Goal: Communication & Community: Share content

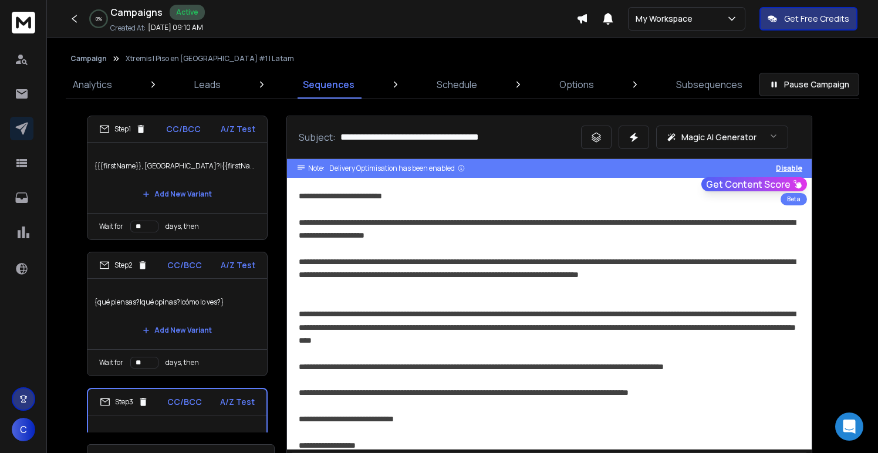
scroll to position [2, 0]
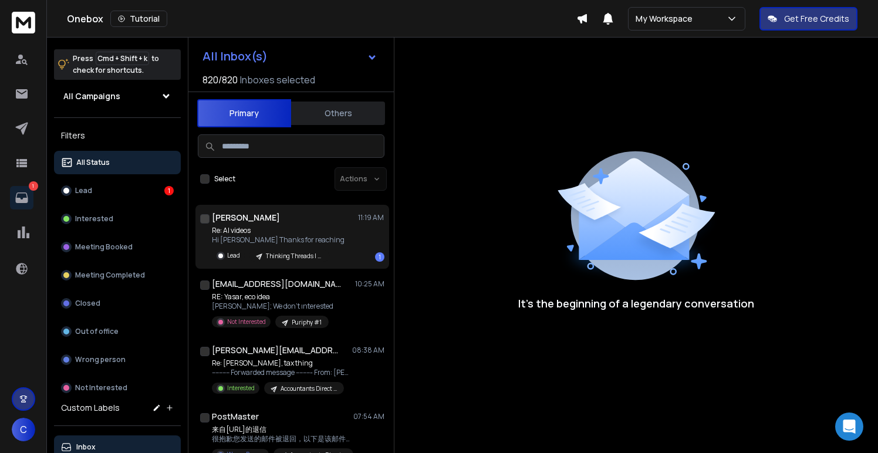
click at [281, 243] on p "Hi Oscar Thanks for reaching" at bounding box center [278, 239] width 133 height 9
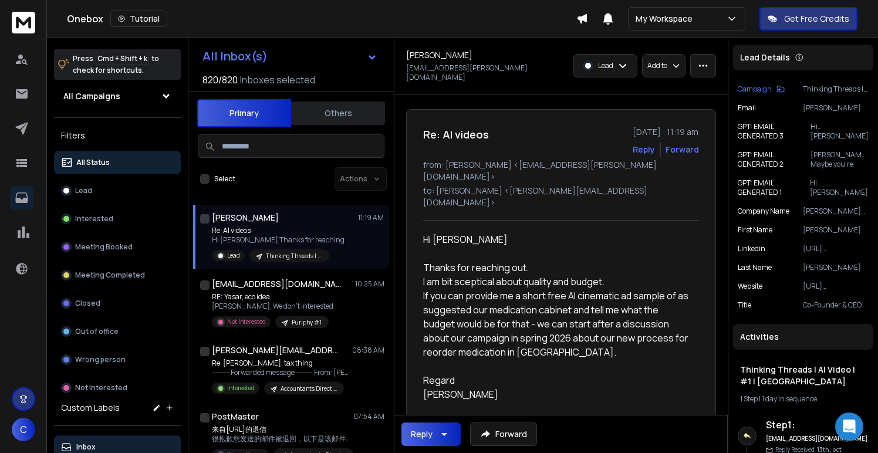
scroll to position [58, 0]
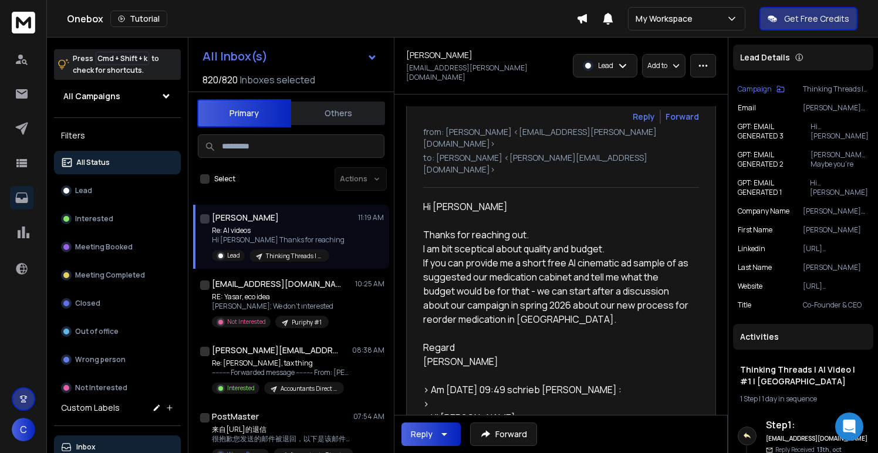
drag, startPoint x: 427, startPoint y: 227, endPoint x: 549, endPoint y: 226, distance: 122.0
drag, startPoint x: 549, startPoint y: 227, endPoint x: 571, endPoint y: 229, distance: 22.4
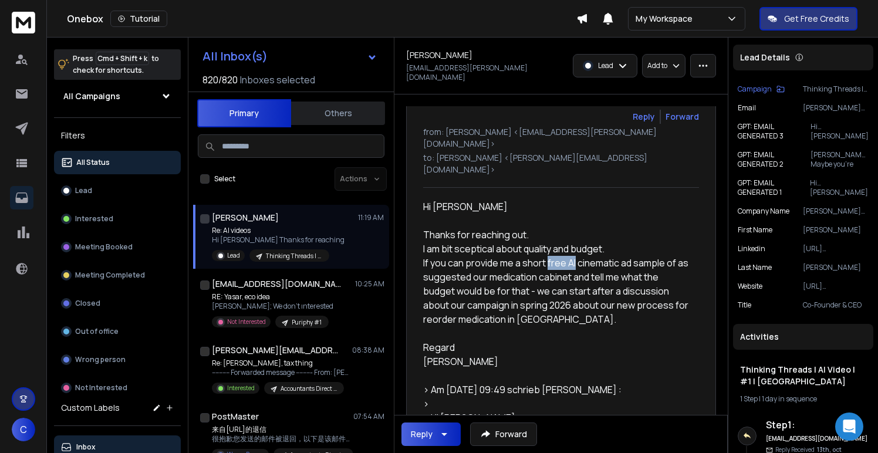
drag, startPoint x: 571, startPoint y: 229, endPoint x: 635, endPoint y: 229, distance: 64.0
click at [421, 246] on div "Re: AI videos 13 October 2025 : 11:19 am Reply Forward from: Sven Beichler <sve…" at bounding box center [561, 432] width 310 height 713
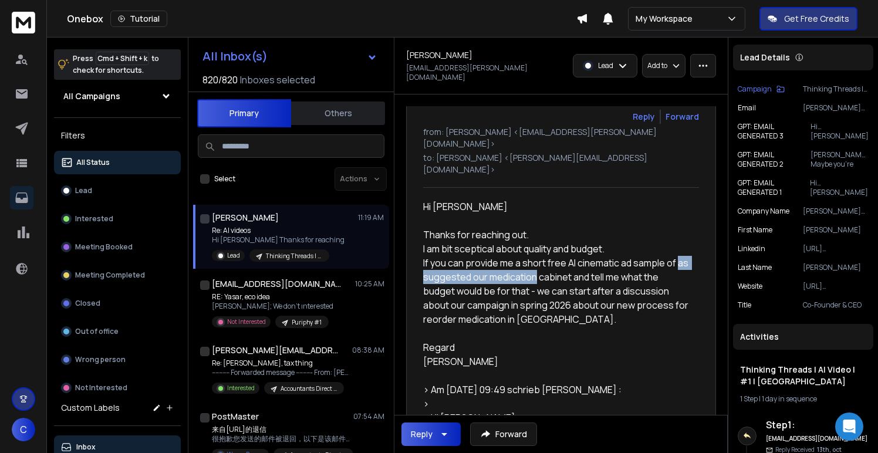
drag, startPoint x: 421, startPoint y: 246, endPoint x: 499, endPoint y: 251, distance: 78.7
click at [499, 251] on div "Re: AI videos 13 October 2025 : 11:19 am Reply Forward from: Sven Beichler <sve…" at bounding box center [561, 432] width 310 height 713
drag, startPoint x: 528, startPoint y: 239, endPoint x: 570, endPoint y: 243, distance: 42.4
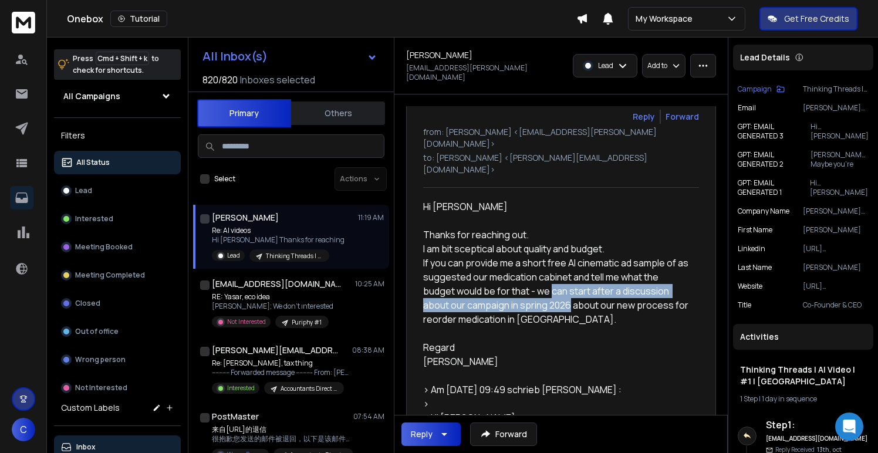
drag, startPoint x: 558, startPoint y: 255, endPoint x: 554, endPoint y: 275, distance: 20.3
drag, startPoint x: 488, startPoint y: 272, endPoint x: 555, endPoint y: 272, distance: 67.5
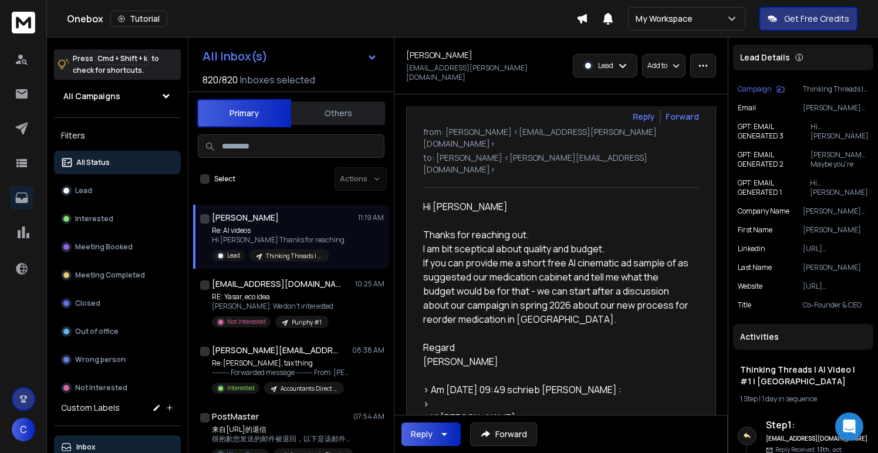
click at [581, 126] on p "from: Sven Beichler <sven.beichler@innovation6.ch>" at bounding box center [561, 137] width 276 height 23
drag, startPoint x: 581, startPoint y: 125, endPoint x: 608, endPoint y: 124, distance: 27.0
click at [608, 126] on p "from: Sven Beichler <sven.beichler@innovation6.ch>" at bounding box center [561, 137] width 276 height 23
click at [848, 251] on p "http://www.linkedin.com/in/svenbeichler" at bounding box center [836, 248] width 66 height 9
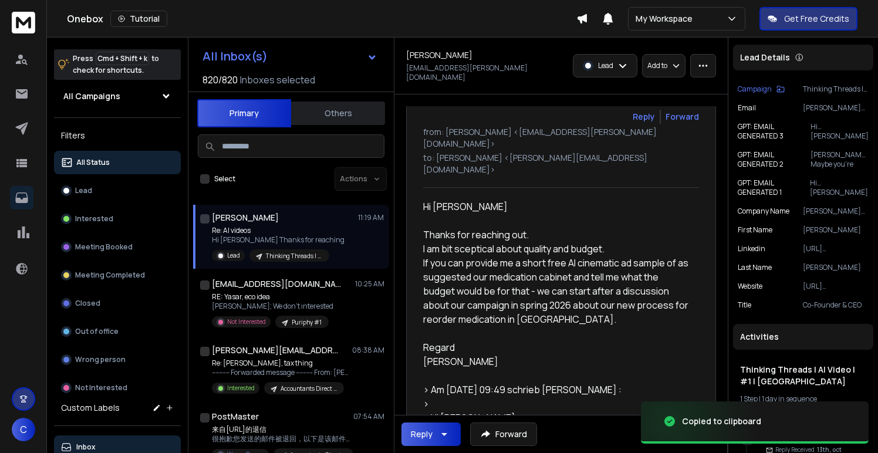
click at [819, 288] on p "https://tommedications.com" at bounding box center [836, 286] width 66 height 9
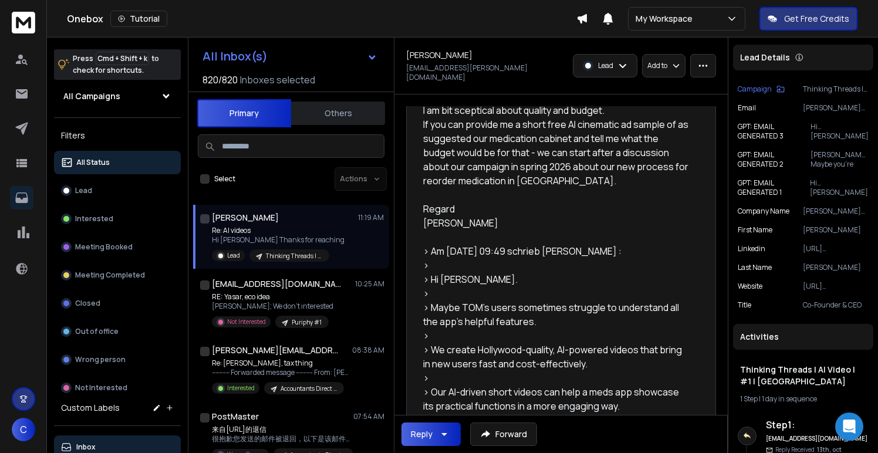
scroll to position [0, 0]
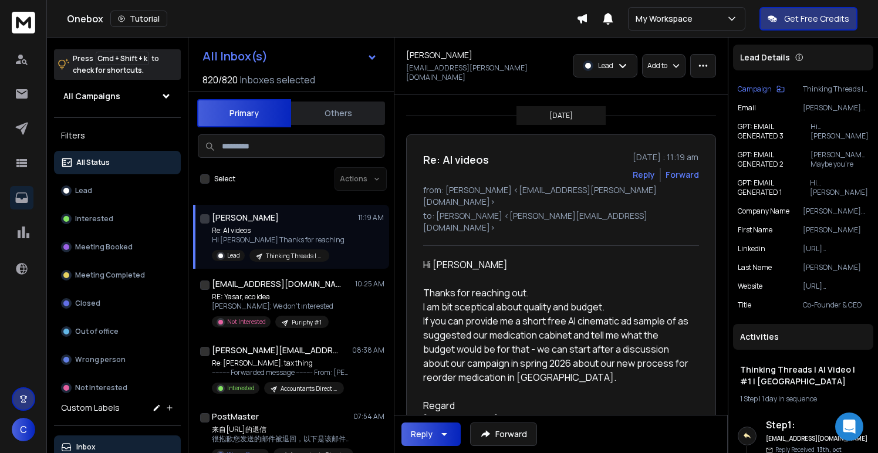
click at [459, 184] on p "from: Sven Beichler <sven.beichler@innovation6.ch>" at bounding box center [561, 195] width 276 height 23
drag, startPoint x: 459, startPoint y: 178, endPoint x: 611, endPoint y: 178, distance: 151.4
click at [611, 184] on p "from: Sven Beichler <sven.beichler@innovation6.ch>" at bounding box center [561, 195] width 276 height 23
copy p "Sven Beichler <sven.beichler@innovation6.ch"
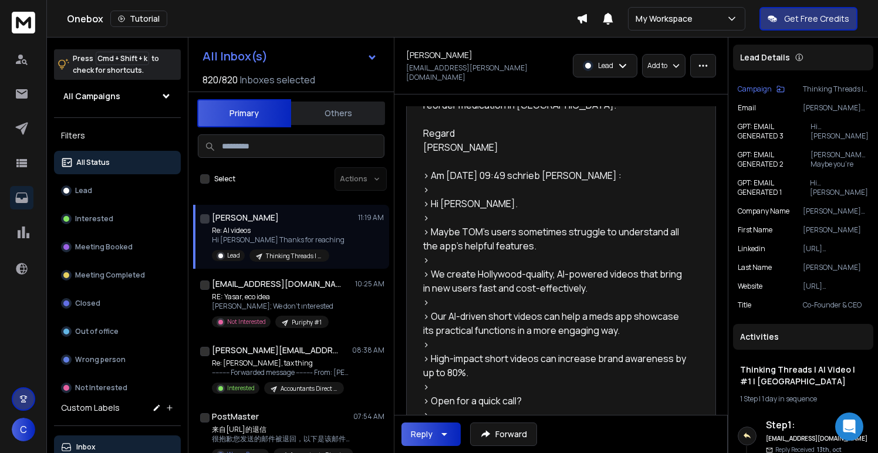
scroll to position [204, 0]
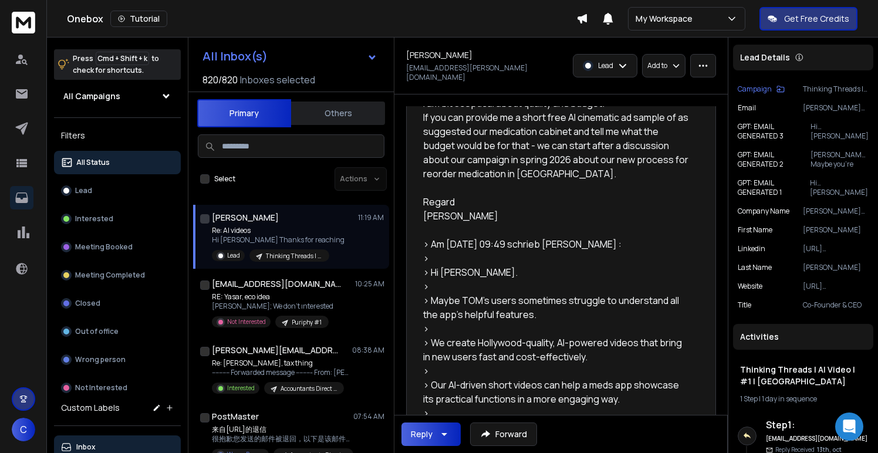
click at [850, 288] on p "https://tommedications.com" at bounding box center [836, 286] width 66 height 9
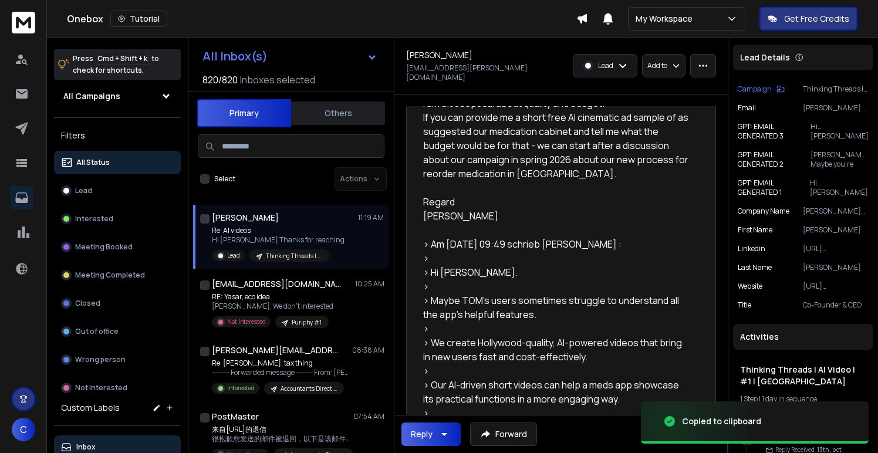
click at [812, 213] on p "TOM Medications" at bounding box center [836, 211] width 66 height 9
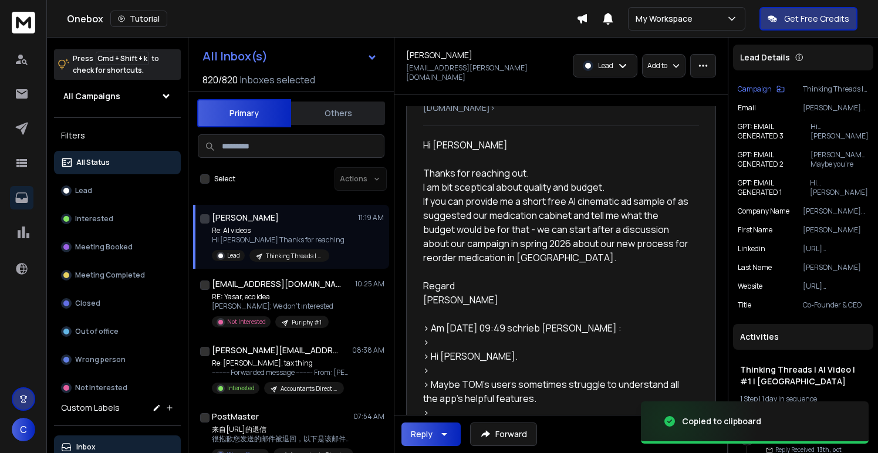
scroll to position [107, 0]
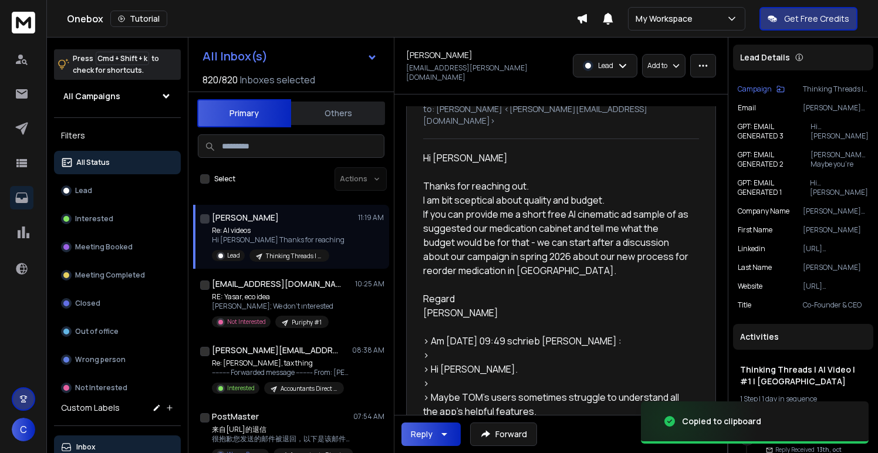
click at [426, 151] on div "Hi Oscar Thanks for reaching out. I am bit sceptical about quality and budget. …" at bounding box center [561, 437] width 276 height 573
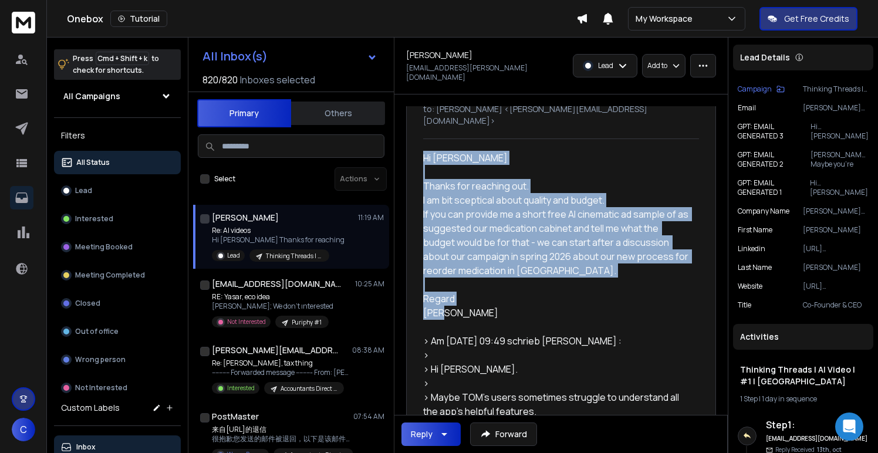
drag, startPoint x: 426, startPoint y: 124, endPoint x: 434, endPoint y: 284, distance: 159.8
click at [434, 284] on div "Hi Oscar Thanks for reaching out. I am bit sceptical about quality and budget. …" at bounding box center [561, 437] width 276 height 573
copy div "Hi Oscar Thanks for reaching out. I am bit sceptical about quality and budget. …"
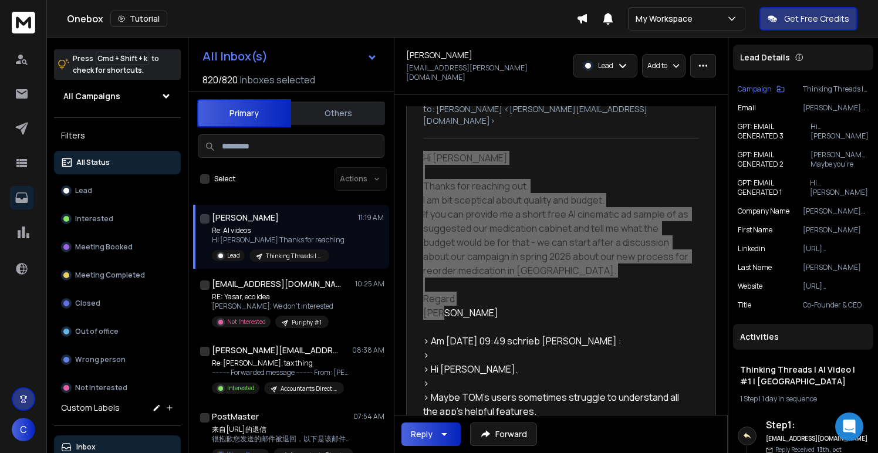
scroll to position [0, 0]
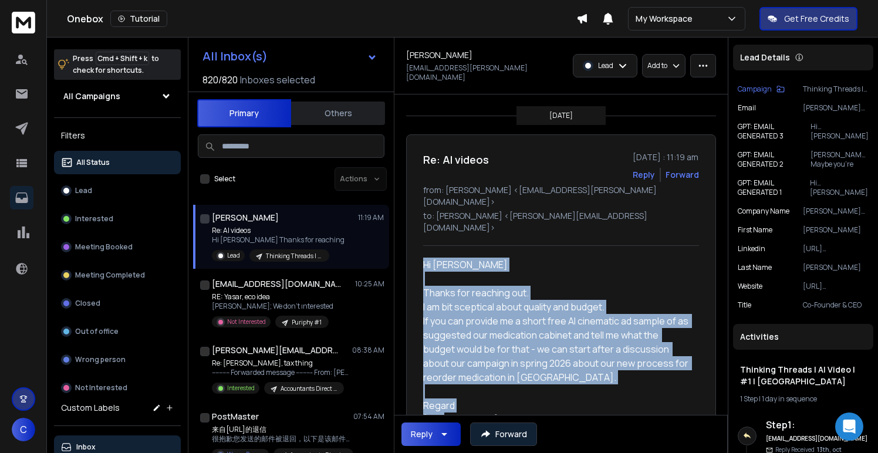
click at [510, 431] on button "Forward" at bounding box center [503, 433] width 67 height 23
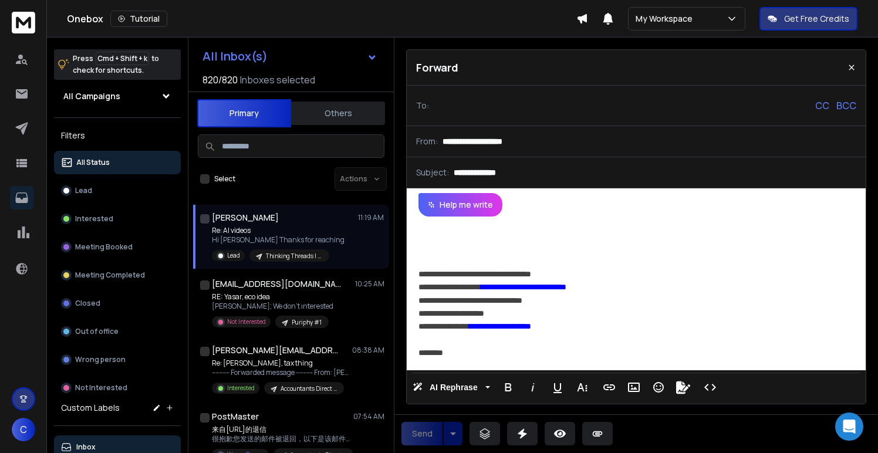
click at [455, 109] on input at bounding box center [475, 105] width 82 height 21
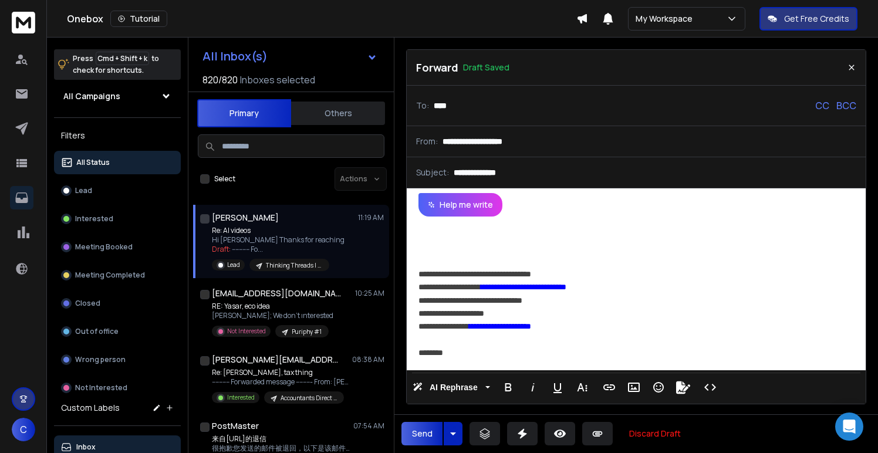
type input "**********"
click at [490, 137] on input "**********" at bounding box center [649, 142] width 414 height 12
type input "**********"
click at [462, 173] on input "**********" at bounding box center [655, 173] width 403 height 12
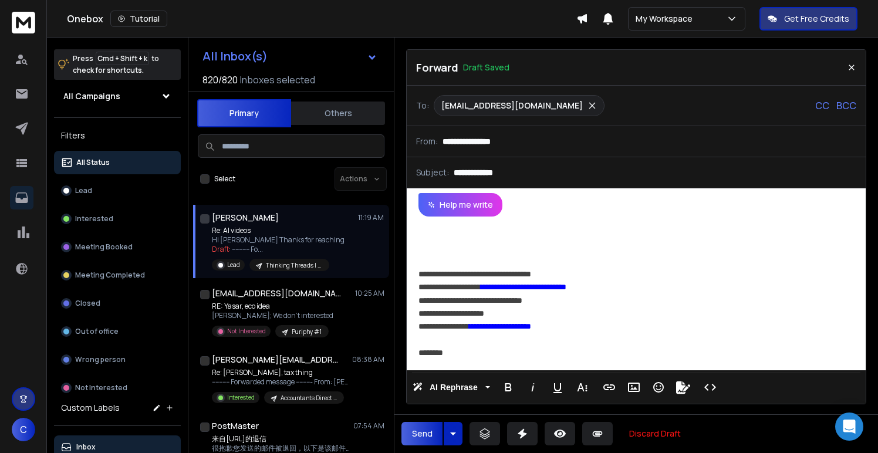
type input "**********"
click at [817, 108] on p "CC" at bounding box center [822, 106] width 14 height 14
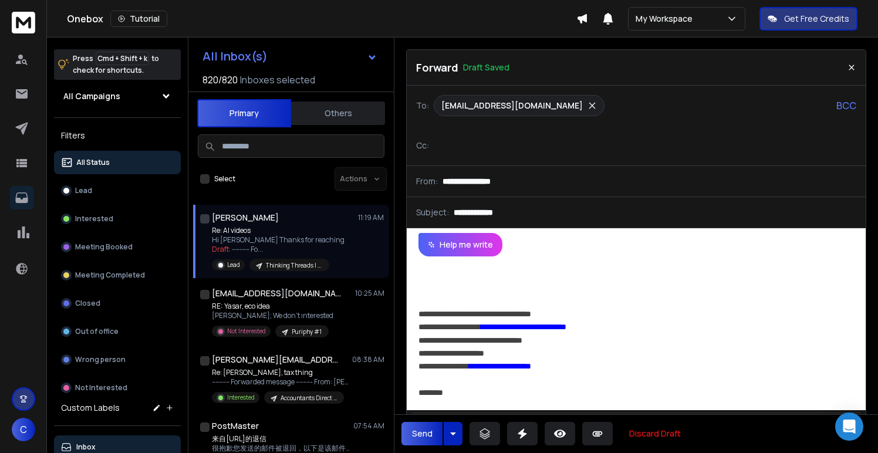
click at [838, 108] on p "BCC" at bounding box center [846, 106] width 20 height 14
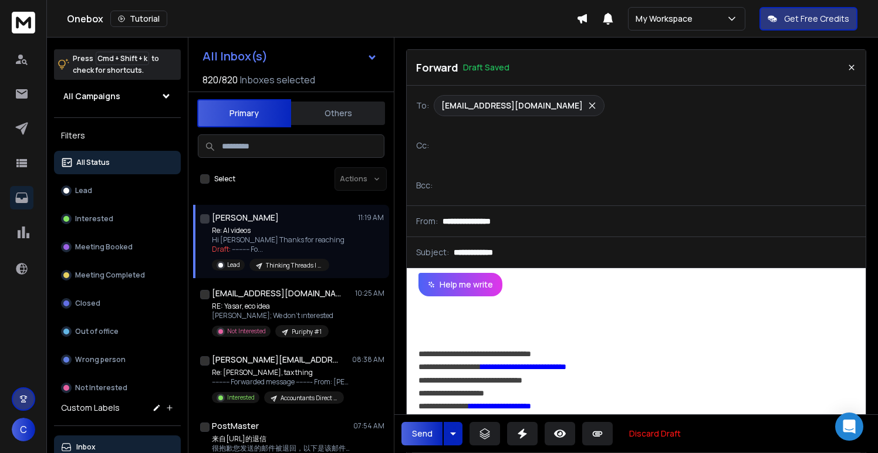
click at [416, 432] on button "Send" at bounding box center [421, 433] width 41 height 23
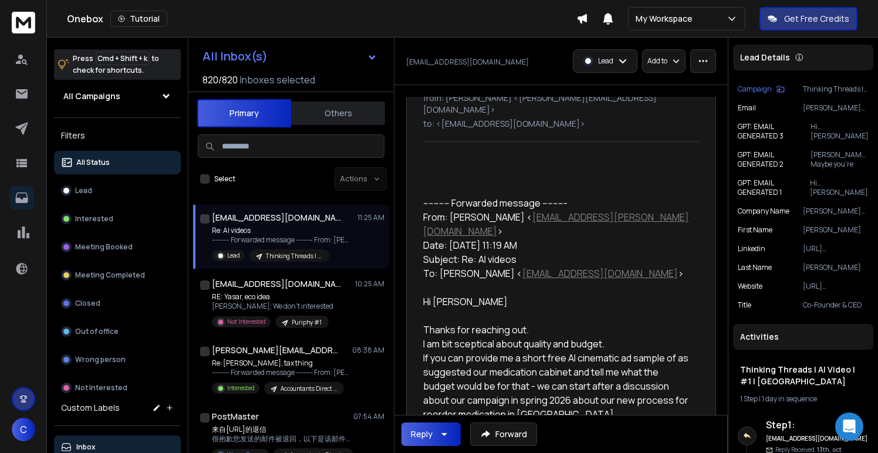
scroll to position [251, 0]
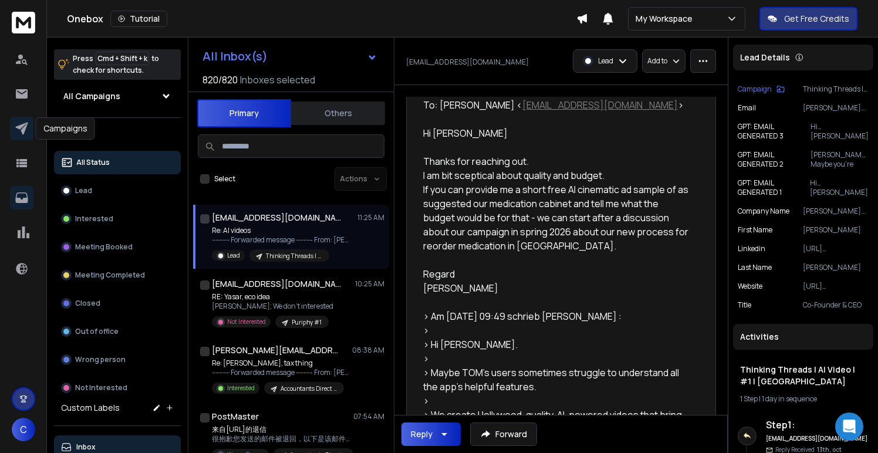
click at [13, 120] on link at bounding box center [21, 128] width 23 height 23
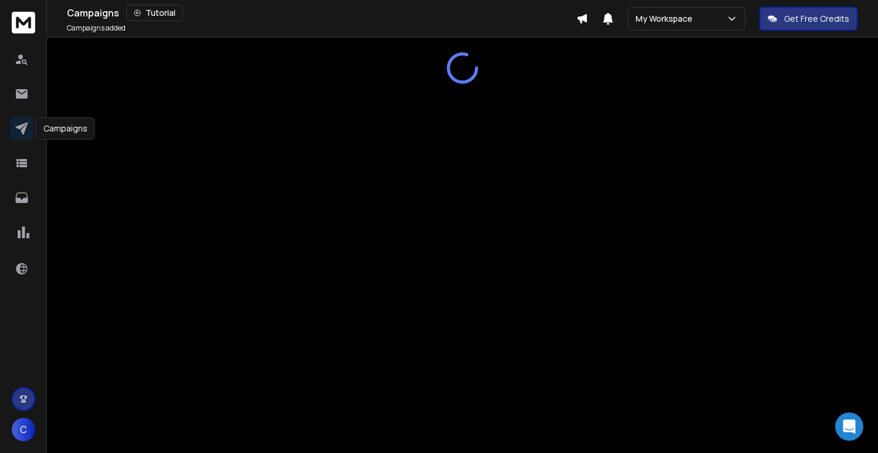
click at [16, 132] on icon at bounding box center [22, 128] width 14 height 14
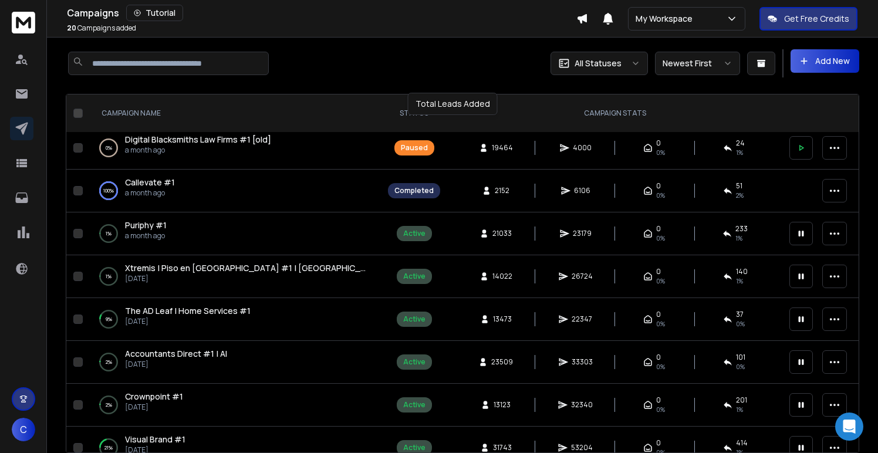
scroll to position [546, 0]
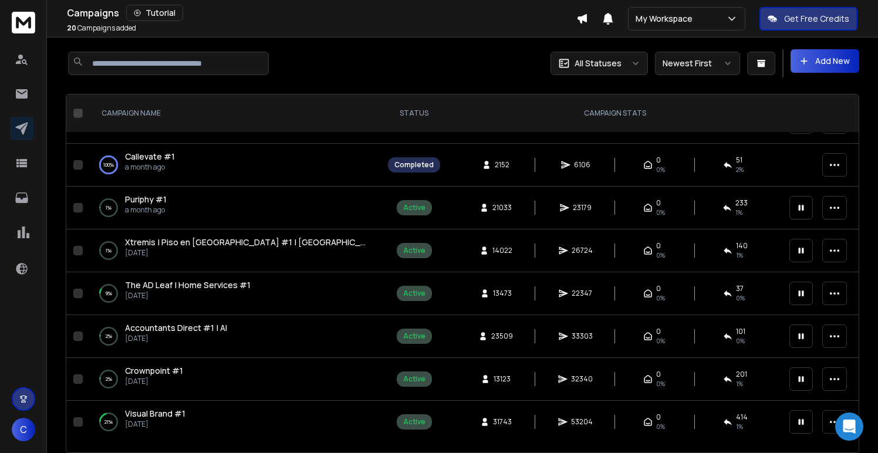
click at [803, 333] on icon at bounding box center [801, 336] width 5 height 6
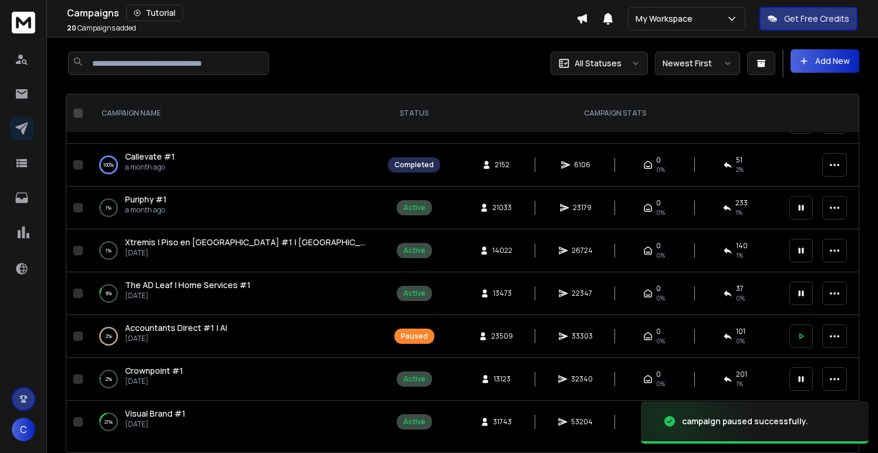
click at [175, 327] on span "Accountants Direct #1 | AI" at bounding box center [176, 327] width 102 height 11
